Goal: Task Accomplishment & Management: Manage account settings

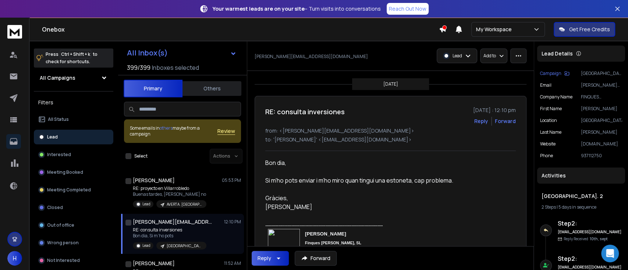
scroll to position [49, 0]
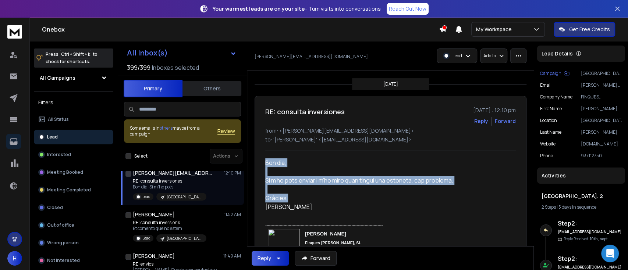
drag, startPoint x: 299, startPoint y: 200, endPoint x: 252, endPoint y: 154, distance: 66.1
copy div "Bon dia, Si m’ho pots enviar i m’ho miro quan tingui una estoneta, cap problema…"
click at [455, 53] on p "Lead" at bounding box center [457, 56] width 10 height 6
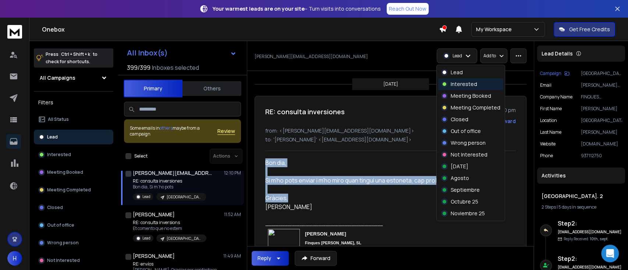
click at [455, 87] on p "Interested" at bounding box center [464, 84] width 26 height 7
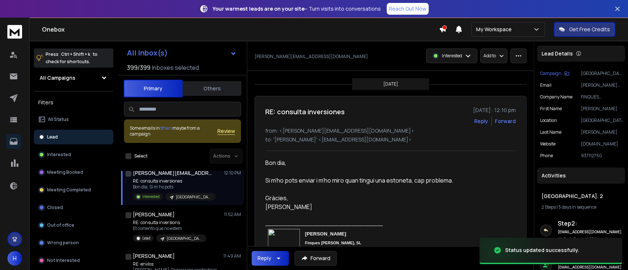
click at [491, 60] on div "Add to" at bounding box center [493, 56] width 26 height 14
click at [490, 75] on div "Subsequence" at bounding box center [505, 72] width 43 height 7
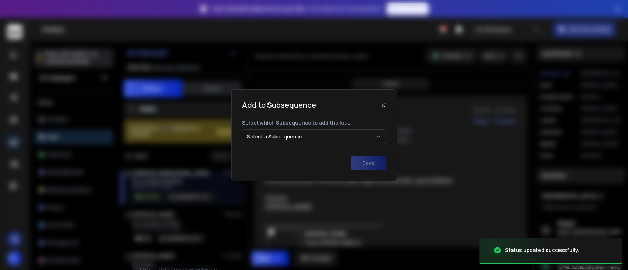
click at [263, 138] on button "Select a Subsequence..." at bounding box center [314, 136] width 144 height 15
click at [364, 163] on button "Save" at bounding box center [368, 163] width 35 height 15
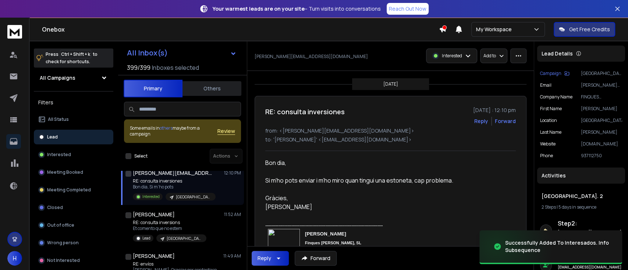
click at [595, 85] on p "[PERSON_NAME][EMAIL_ADDRESS][DOMAIN_NAME]" at bounding box center [601, 85] width 41 height 6
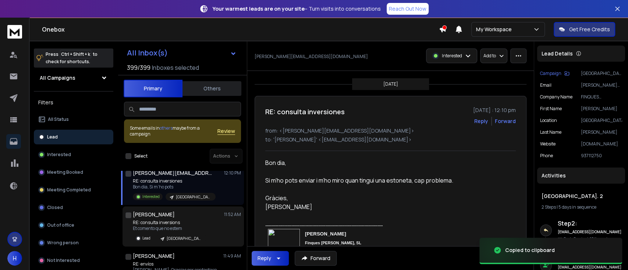
click at [194, 234] on div "RE: consulta inversions Et comento que no estem Lead [GEOGRAPHIC_DATA]. 2" at bounding box center [170, 231] width 74 height 22
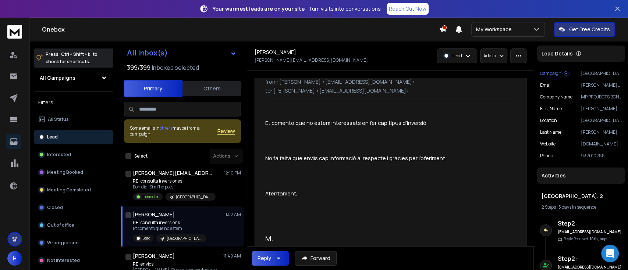
click at [449, 57] on div "Lead" at bounding box center [457, 56] width 40 height 14
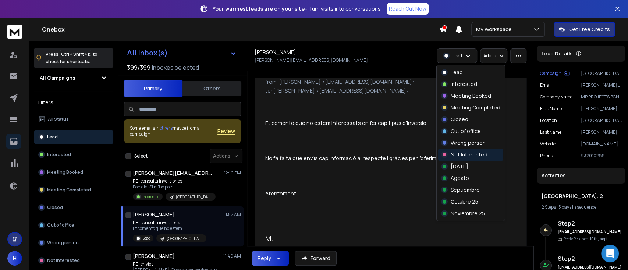
click at [462, 151] on p "Not Interested" at bounding box center [469, 154] width 37 height 7
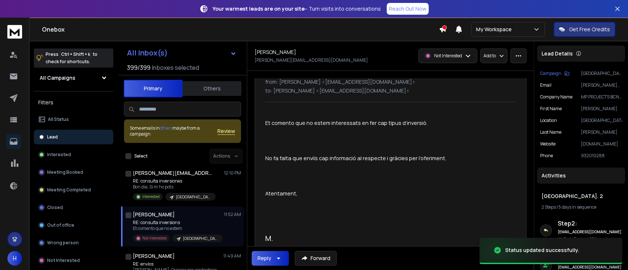
click at [490, 56] on p "Add to" at bounding box center [489, 56] width 13 height 6
click at [502, 71] on div "Subsequence" at bounding box center [505, 72] width 43 height 7
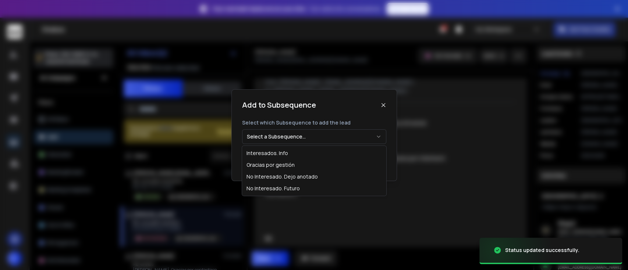
click at [262, 138] on button "Select a Subsequence..." at bounding box center [314, 136] width 144 height 15
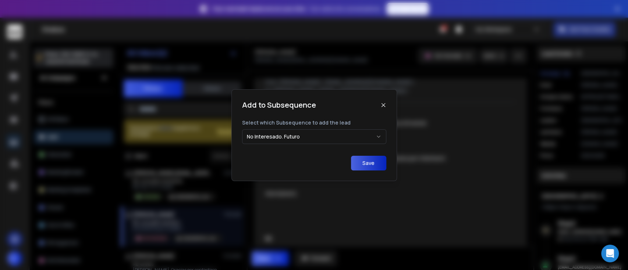
drag, startPoint x: 369, startPoint y: 163, endPoint x: 583, endPoint y: 108, distance: 220.6
click at [370, 163] on button "Save" at bounding box center [368, 163] width 35 height 15
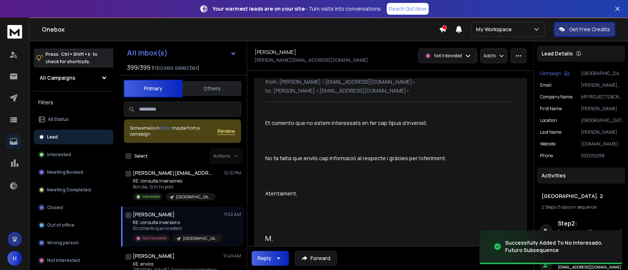
click at [592, 86] on p "[PERSON_NAME][EMAIL_ADDRESS][DOMAIN_NAME]" at bounding box center [601, 85] width 41 height 6
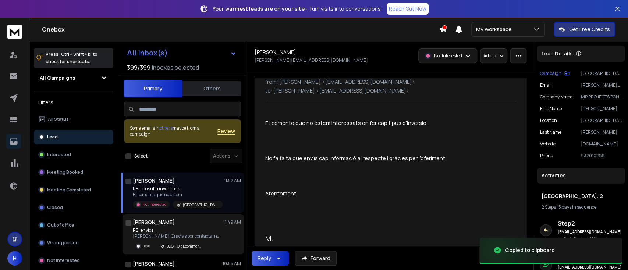
scroll to position [98, 0]
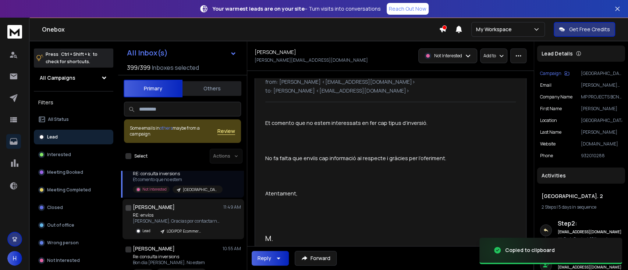
click at [175, 207] on div "[PERSON_NAME] 11:49 AM" at bounding box center [187, 207] width 108 height 7
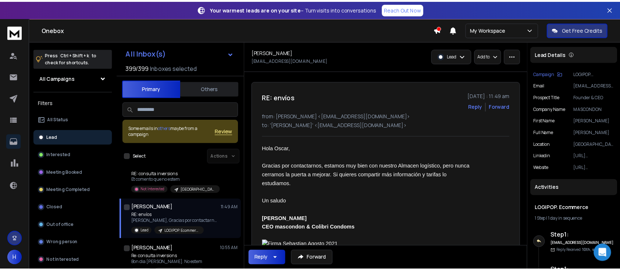
scroll to position [0, 0]
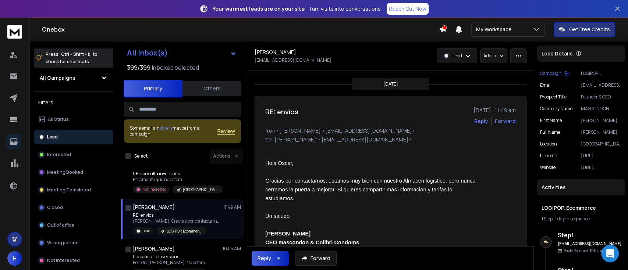
click at [551, 74] on p "Campaign" at bounding box center [550, 74] width 21 height 6
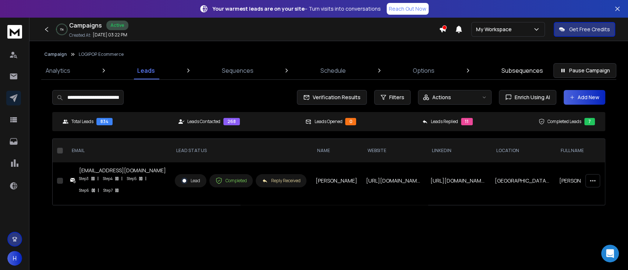
click at [510, 75] on p "Subsequences" at bounding box center [522, 70] width 42 height 9
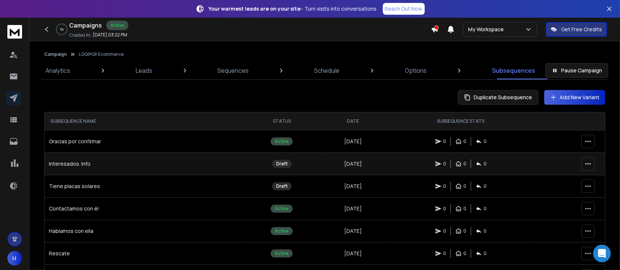
click at [165, 159] on td "Interesados. Info" at bounding box center [143, 164] width 199 height 22
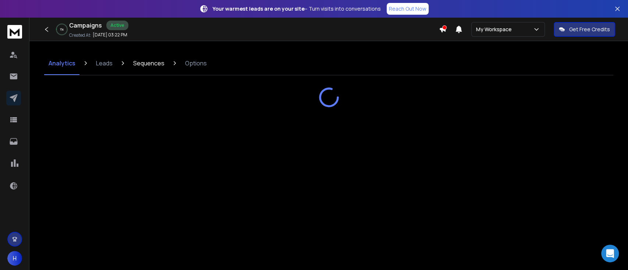
click at [146, 62] on p "Sequences" at bounding box center [148, 63] width 31 height 9
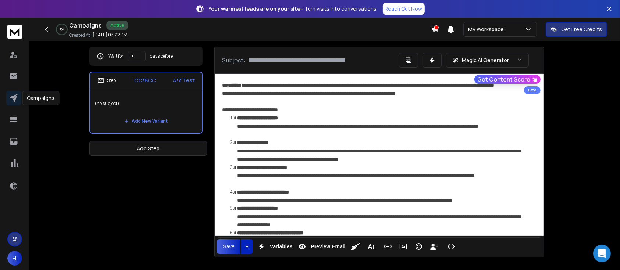
click at [16, 101] on icon at bounding box center [13, 98] width 9 height 9
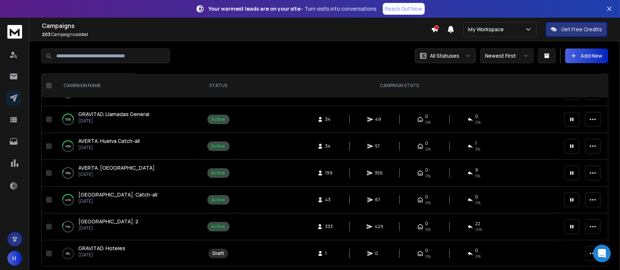
scroll to position [147, 0]
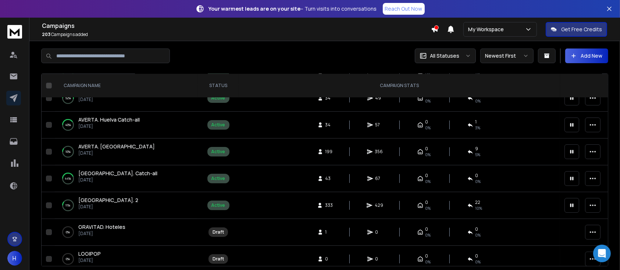
click at [120, 200] on div "11 % [GEOGRAPHIC_DATA] 2 [DATE]" at bounding box center [126, 206] width 128 height 18
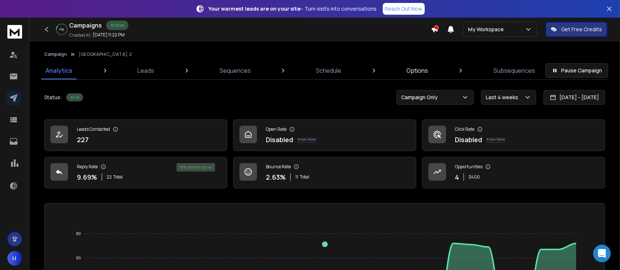
click at [417, 71] on p "Options" at bounding box center [418, 70] width 22 height 9
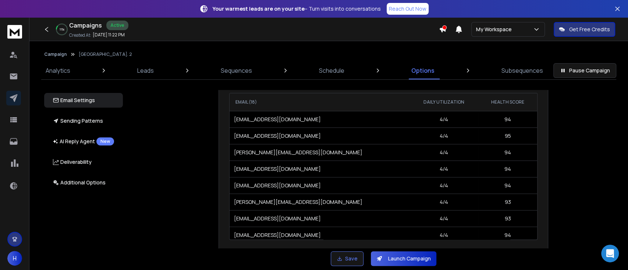
click at [160, 214] on div "Email Accounts Accounts to Use Select one or more accounts to send emails from …" at bounding box center [388, 169] width 506 height 159
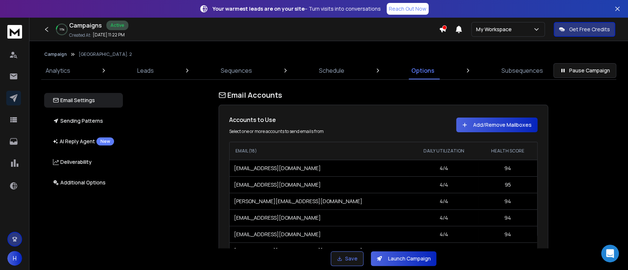
click at [140, 228] on div "Email Accounts Accounts to Use Select one or more accounts to send emails from …" at bounding box center [388, 169] width 506 height 159
click at [14, 163] on icon at bounding box center [14, 163] width 7 height 7
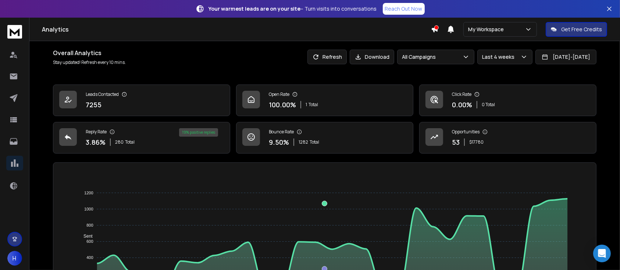
click at [553, 60] on button "[DATE] - [DATE]" at bounding box center [565, 57] width 61 height 15
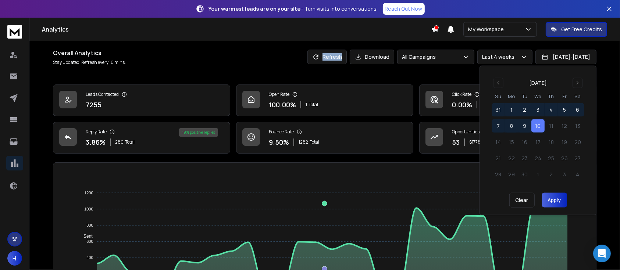
click at [540, 129] on button "10" at bounding box center [537, 126] width 13 height 13
click at [556, 199] on button "Apply" at bounding box center [554, 200] width 25 height 15
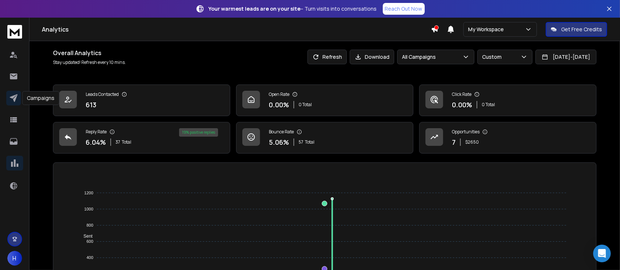
click at [16, 102] on icon at bounding box center [13, 98] width 9 height 9
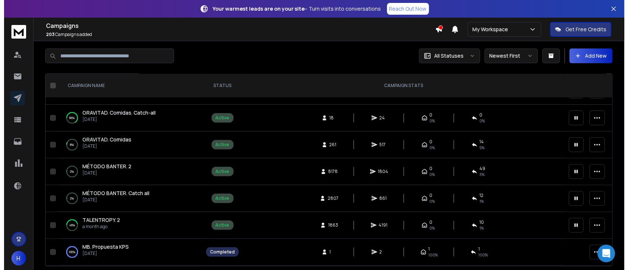
scroll to position [343, 0]
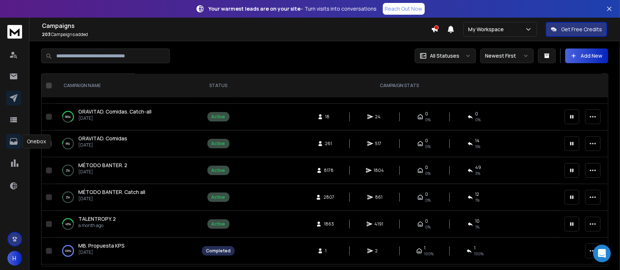
click at [17, 141] on icon at bounding box center [13, 141] width 9 height 9
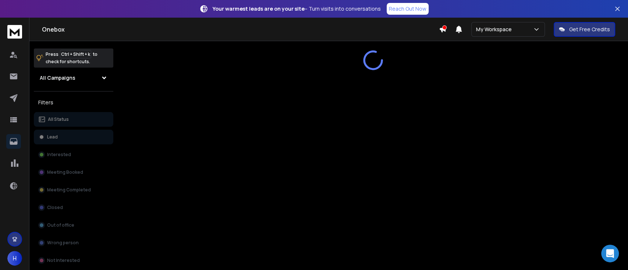
click at [68, 138] on button "Lead" at bounding box center [73, 137] width 79 height 15
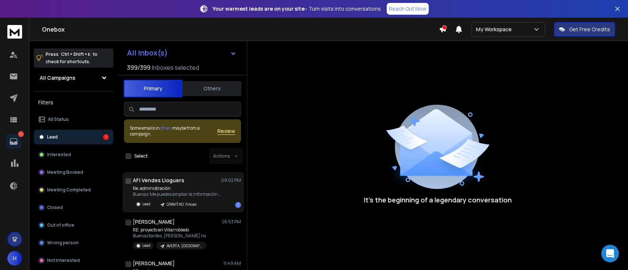
click at [188, 182] on div "AFI Vendes Lloguers 09:02 PM" at bounding box center [187, 180] width 108 height 7
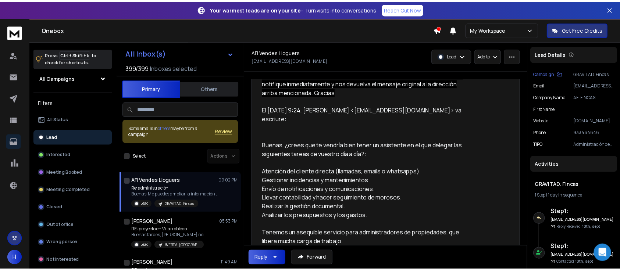
scroll to position [245, 0]
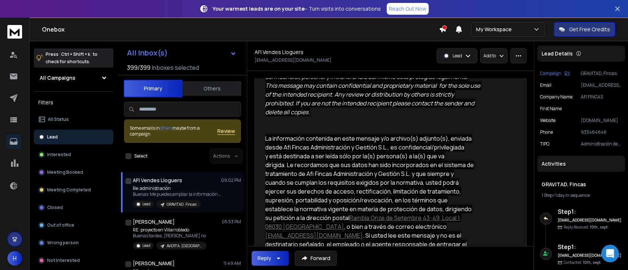
click at [549, 74] on p "Campaign" at bounding box center [550, 74] width 21 height 6
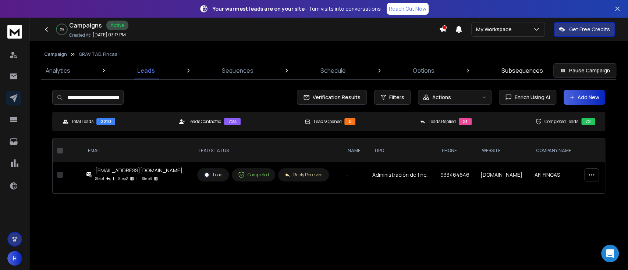
click at [515, 72] on p "Subsequences" at bounding box center [522, 70] width 42 height 9
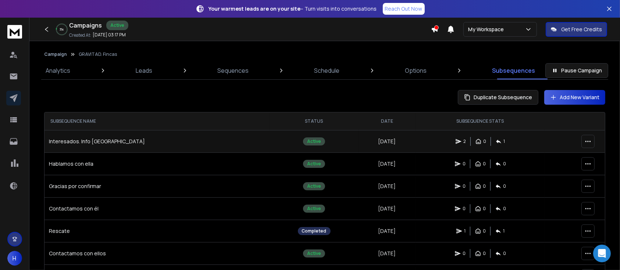
click at [137, 146] on td "Interesados. Info [GEOGRAPHIC_DATA]" at bounding box center [156, 141] width 225 height 22
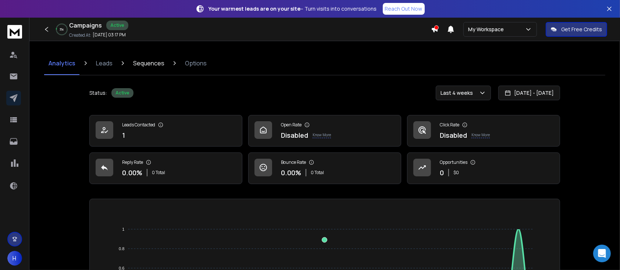
click at [142, 64] on p "Sequences" at bounding box center [148, 63] width 31 height 9
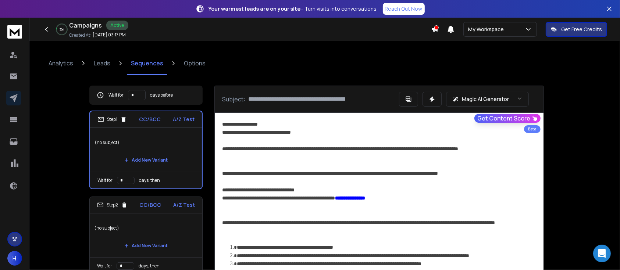
click at [335, 191] on div "**********" at bounding box center [375, 190] width 307 height 8
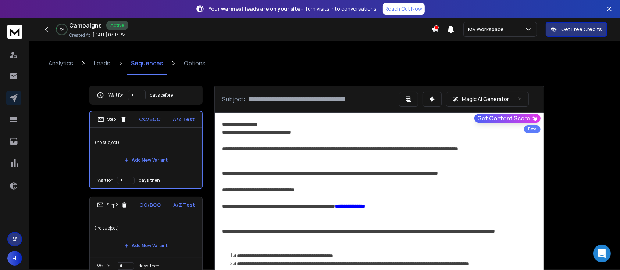
click at [259, 218] on div at bounding box center [379, 215] width 314 height 8
click at [100, 64] on p "Leads" at bounding box center [102, 63] width 17 height 9
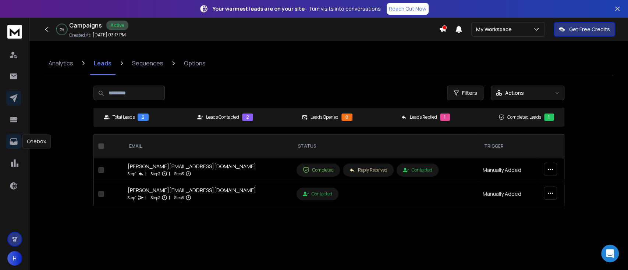
click at [14, 146] on icon at bounding box center [13, 141] width 9 height 9
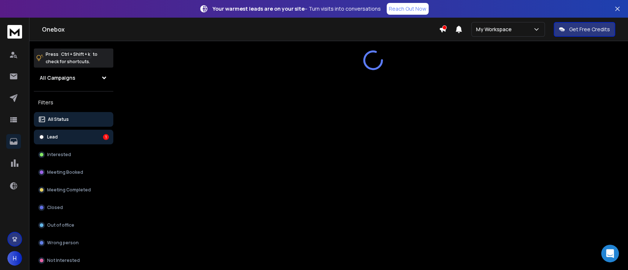
click at [82, 138] on button "Lead 1" at bounding box center [73, 137] width 79 height 15
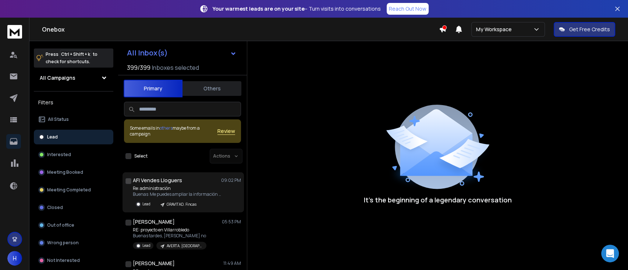
click at [197, 185] on div "AFI Vendes Lloguers 09:02 PM Re: administración Buenas Me puedes ampliar la inf…" at bounding box center [187, 192] width 108 height 31
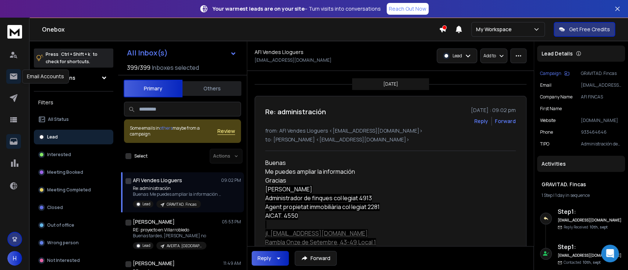
click at [10, 81] on link at bounding box center [13, 76] width 15 height 15
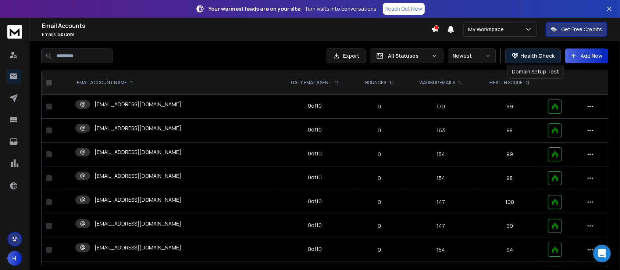
click at [535, 56] on p "Health Check" at bounding box center [537, 55] width 34 height 7
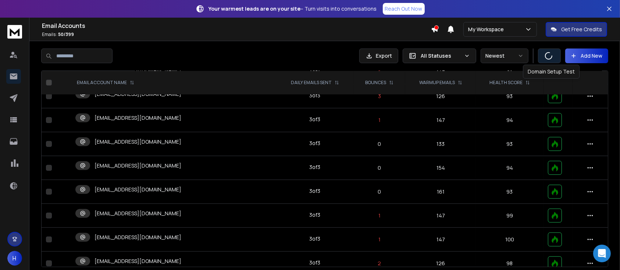
scroll to position [637, 0]
